Goal: Task Accomplishment & Management: Manage account settings

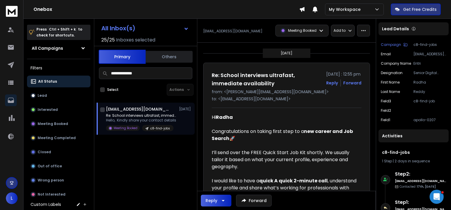
drag, startPoint x: 137, startPoint y: 75, endPoint x: 97, endPoint y: 69, distance: 40.3
click at [97, 69] on div "**********" at bounding box center [146, 72] width 98 height 14
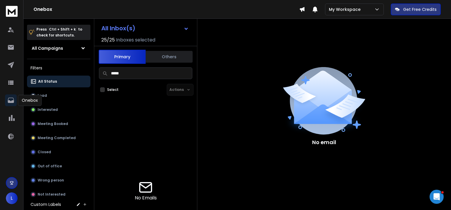
type input "*****"
click at [13, 100] on icon at bounding box center [11, 99] width 6 height 5
drag, startPoint x: 121, startPoint y: 72, endPoint x: 98, endPoint y: 67, distance: 23.3
click at [98, 67] on div "*****" at bounding box center [146, 72] width 98 height 14
click at [11, 98] on icon at bounding box center [10, 100] width 7 height 7
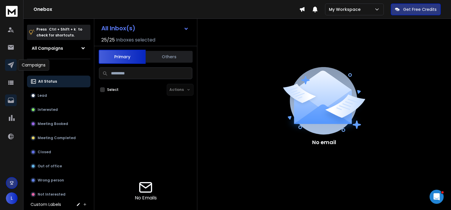
click at [8, 65] on icon at bounding box center [10, 64] width 7 height 7
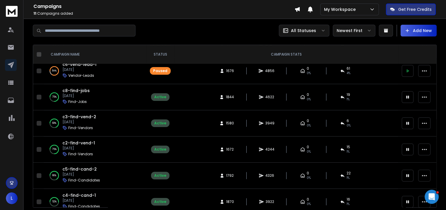
scroll to position [46, 0]
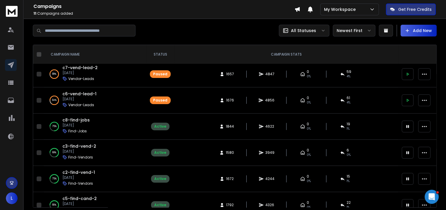
click at [73, 120] on span "c8-find-jobs" at bounding box center [76, 120] width 27 height 6
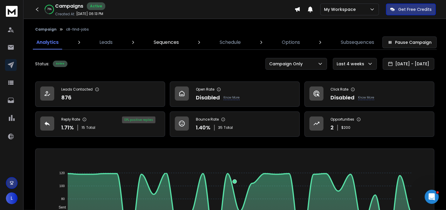
click at [163, 42] on p "Sequences" at bounding box center [166, 42] width 25 height 7
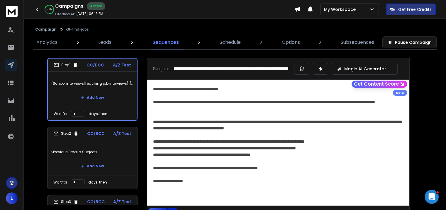
click at [66, 152] on p "<Previous Email's Subject>" at bounding box center [92, 151] width 83 height 16
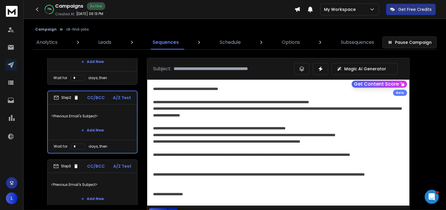
scroll to position [38, 0]
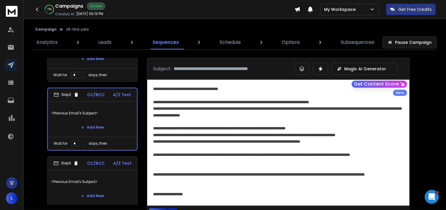
click at [90, 185] on p "<Previous Email's Subject>" at bounding box center [92, 181] width 83 height 16
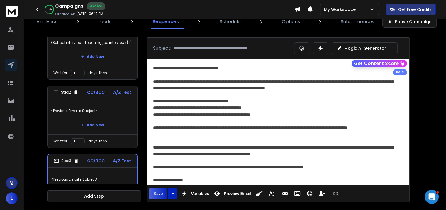
scroll to position [0, 0]
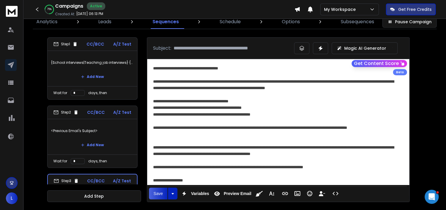
click at [102, 62] on p "{School interviews|Teaching job interviews} {[DATE]|in under 2 weeks|ultrafast|…" at bounding box center [92, 62] width 83 height 16
type input "**********"
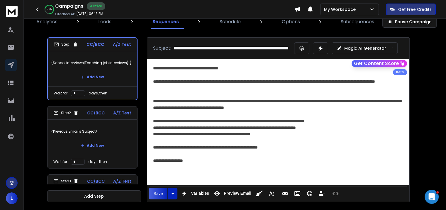
click at [97, 126] on p "<Previous Email's Subject>" at bounding box center [92, 131] width 83 height 16
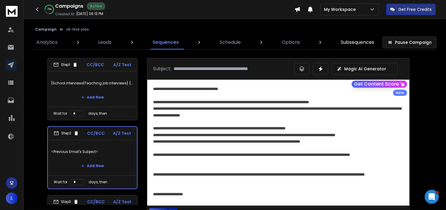
click at [360, 42] on p "Subsequences" at bounding box center [357, 42] width 33 height 7
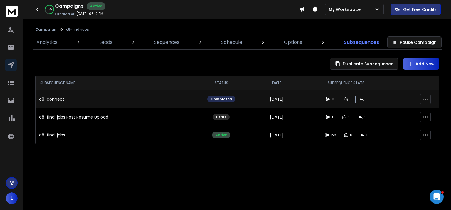
click at [54, 97] on td "c8-connect" at bounding box center [111, 99] width 151 height 18
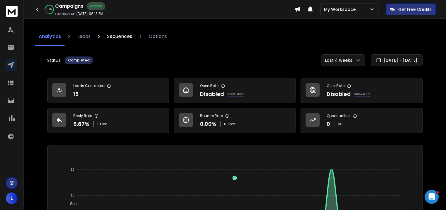
click at [123, 38] on p "Sequences" at bounding box center [119, 36] width 25 height 7
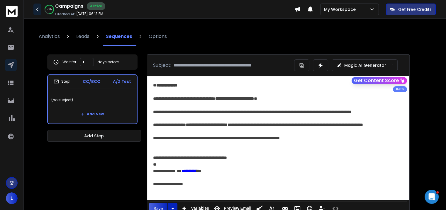
click at [36, 9] on icon at bounding box center [37, 9] width 5 height 5
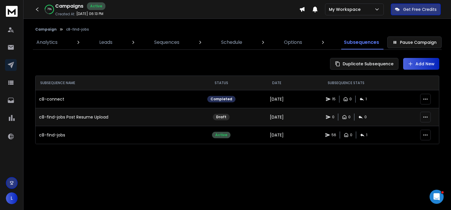
click at [68, 115] on td "c8-find-jobs Post Resume Upload" at bounding box center [111, 117] width 151 height 18
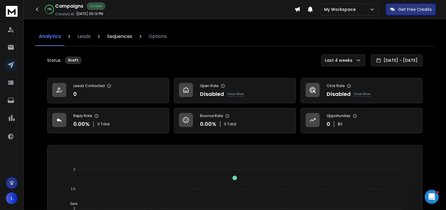
click at [121, 37] on p "Sequences" at bounding box center [119, 36] width 25 height 7
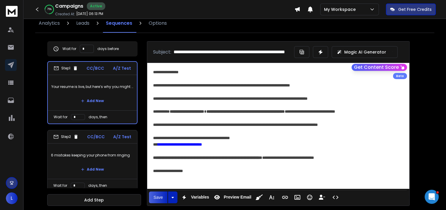
scroll to position [19, 0]
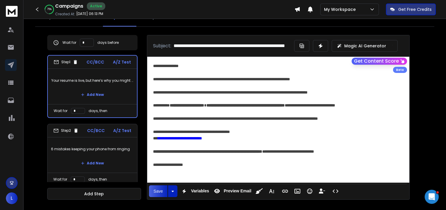
click at [93, 152] on p "6 mistakes keeping your phone from ringing" at bounding box center [92, 149] width 83 height 16
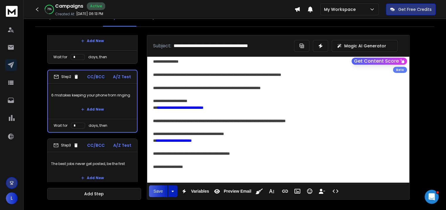
scroll to position [58, 0]
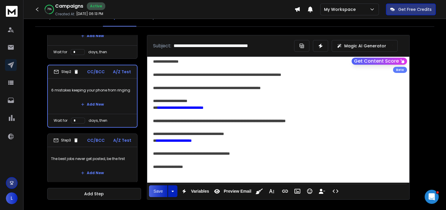
click at [95, 155] on p "The best jobs never get posted, be the first" at bounding box center [92, 158] width 83 height 16
type input "**********"
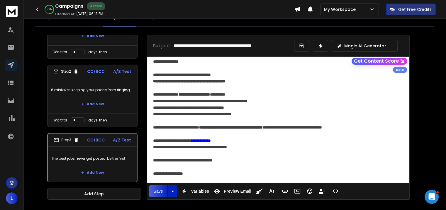
scroll to position [0, 0]
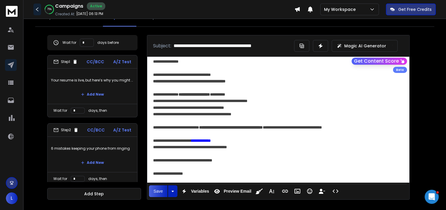
click at [38, 11] on icon at bounding box center [37, 9] width 5 height 5
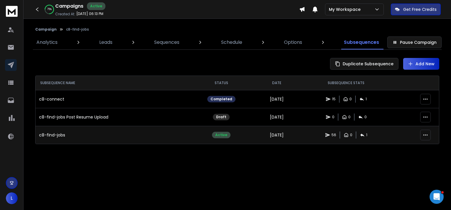
click at [57, 133] on td "c8-find-jobs" at bounding box center [111, 135] width 151 height 18
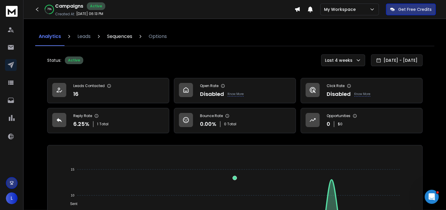
click at [126, 37] on p "Sequences" at bounding box center [119, 36] width 25 height 7
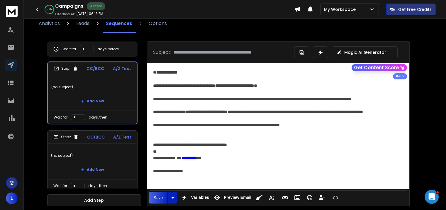
scroll to position [19, 0]
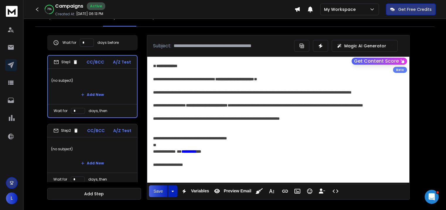
click at [73, 153] on p "(no subject)" at bounding box center [92, 149] width 83 height 16
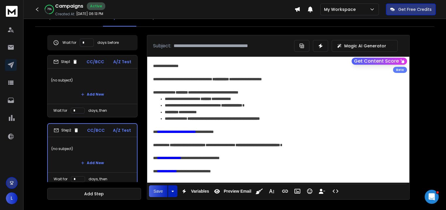
click at [97, 82] on p "(no subject)" at bounding box center [92, 80] width 83 height 16
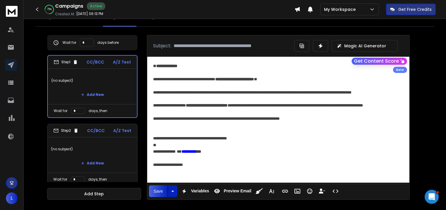
click at [110, 146] on p "(no subject)" at bounding box center [92, 149] width 83 height 16
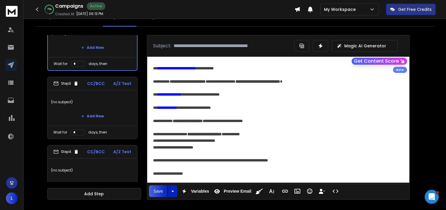
scroll to position [117, 0]
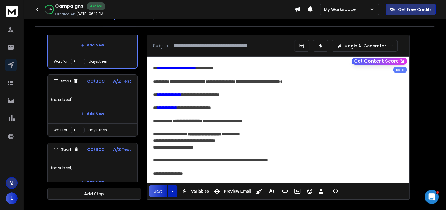
click at [113, 107] on p "(no subject)" at bounding box center [92, 99] width 83 height 16
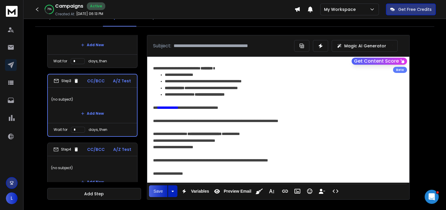
scroll to position [126, 0]
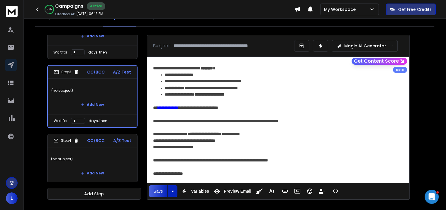
click at [110, 159] on p "(no subject)" at bounding box center [92, 159] width 83 height 16
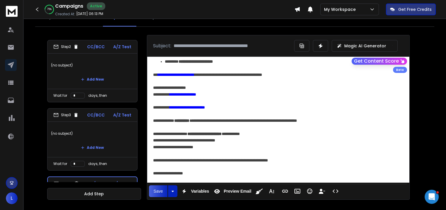
scroll to position [38, 0]
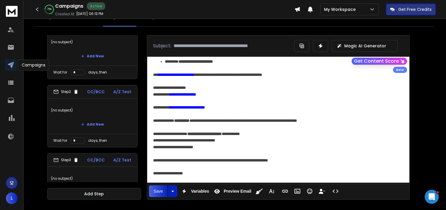
click at [10, 63] on icon at bounding box center [10, 64] width 7 height 7
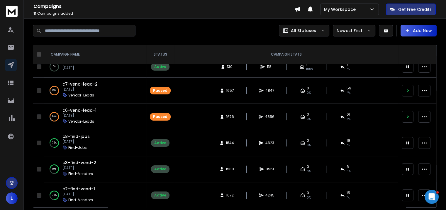
scroll to position [29, 0]
drag, startPoint x: 349, startPoint y: 139, endPoint x: 343, endPoint y: 139, distance: 5.6
click at [343, 139] on div "19 1 %" at bounding box center [346, 142] width 18 height 9
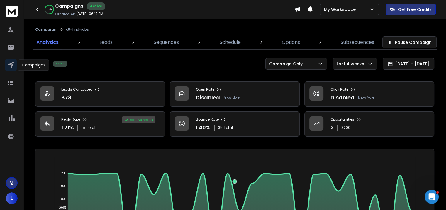
click at [12, 63] on icon at bounding box center [11, 65] width 6 height 6
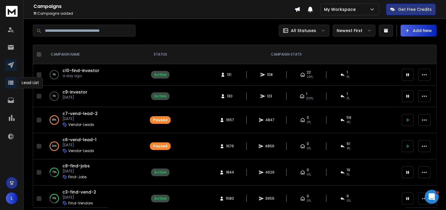
click at [9, 81] on icon at bounding box center [10, 82] width 5 height 4
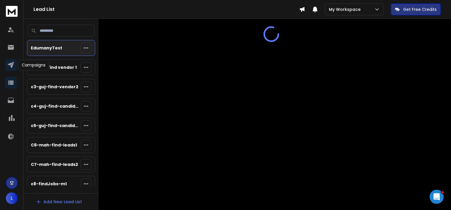
click at [12, 60] on link at bounding box center [11, 65] width 12 height 12
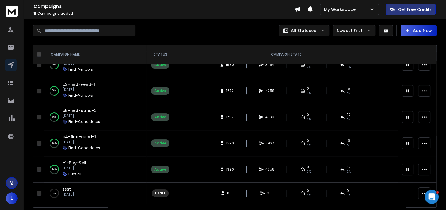
scroll to position [134, 0]
click at [73, 169] on p "[DATE]" at bounding box center [75, 167] width 24 height 5
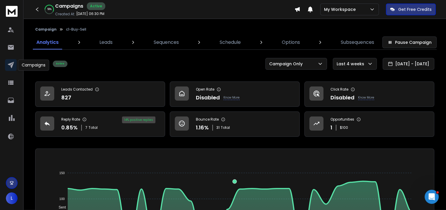
click at [8, 63] on icon at bounding box center [10, 64] width 7 height 7
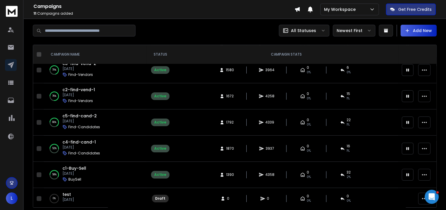
scroll to position [134, 0]
